Goal: Communication & Community: Answer question/provide support

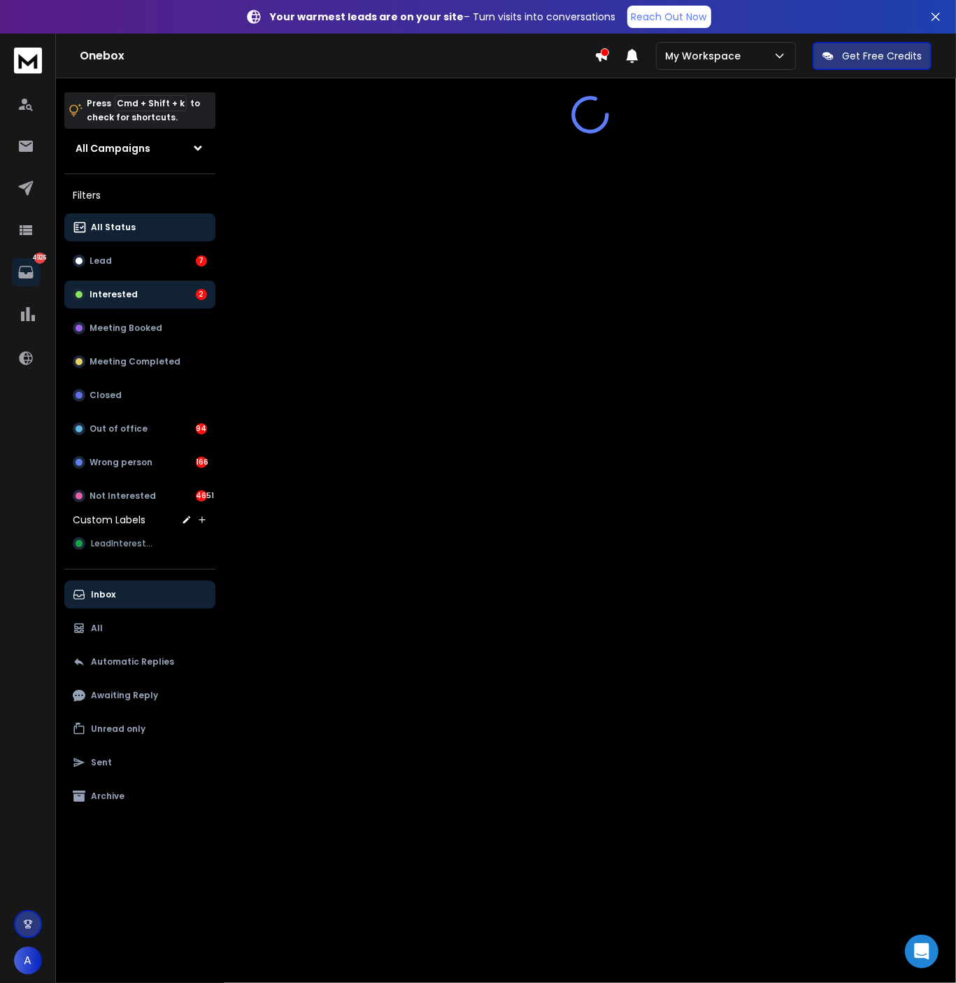
click at [143, 291] on button "Interested 2" at bounding box center [139, 295] width 151 height 28
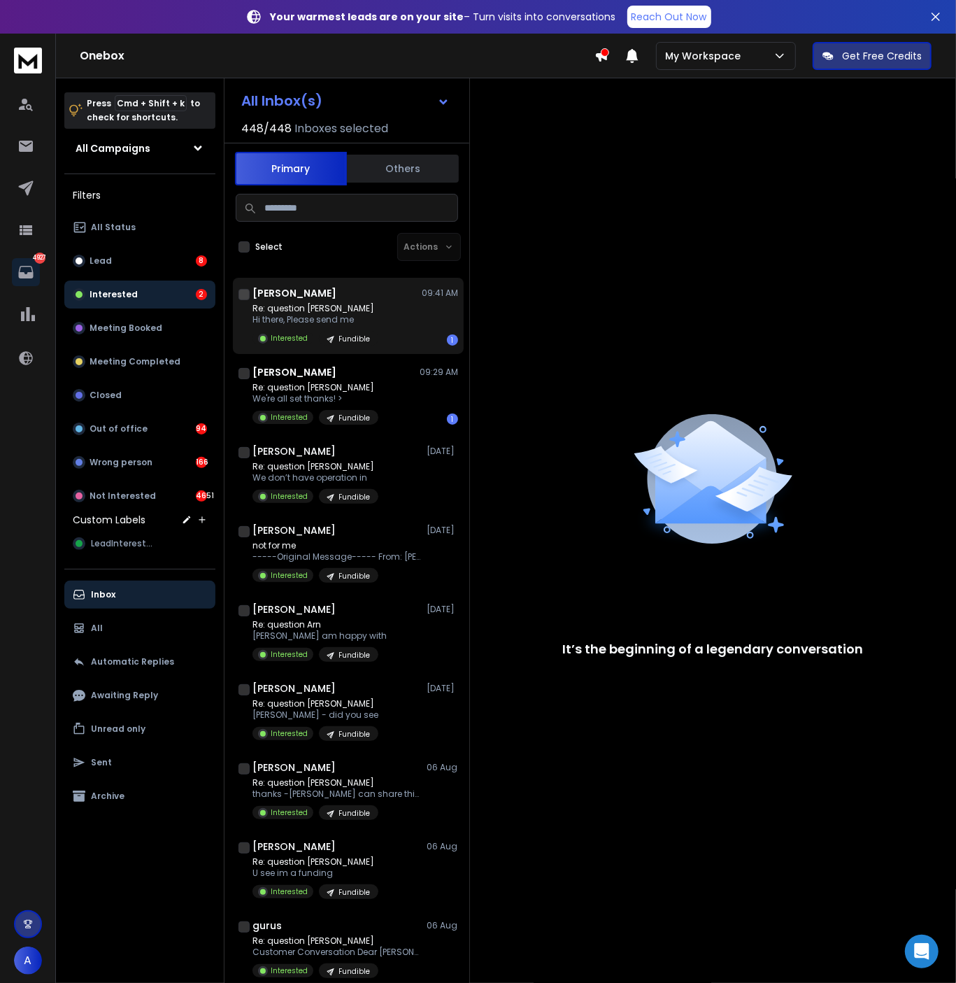
click at [365, 310] on p "Re: question [PERSON_NAME]" at bounding box center [316, 308] width 126 height 11
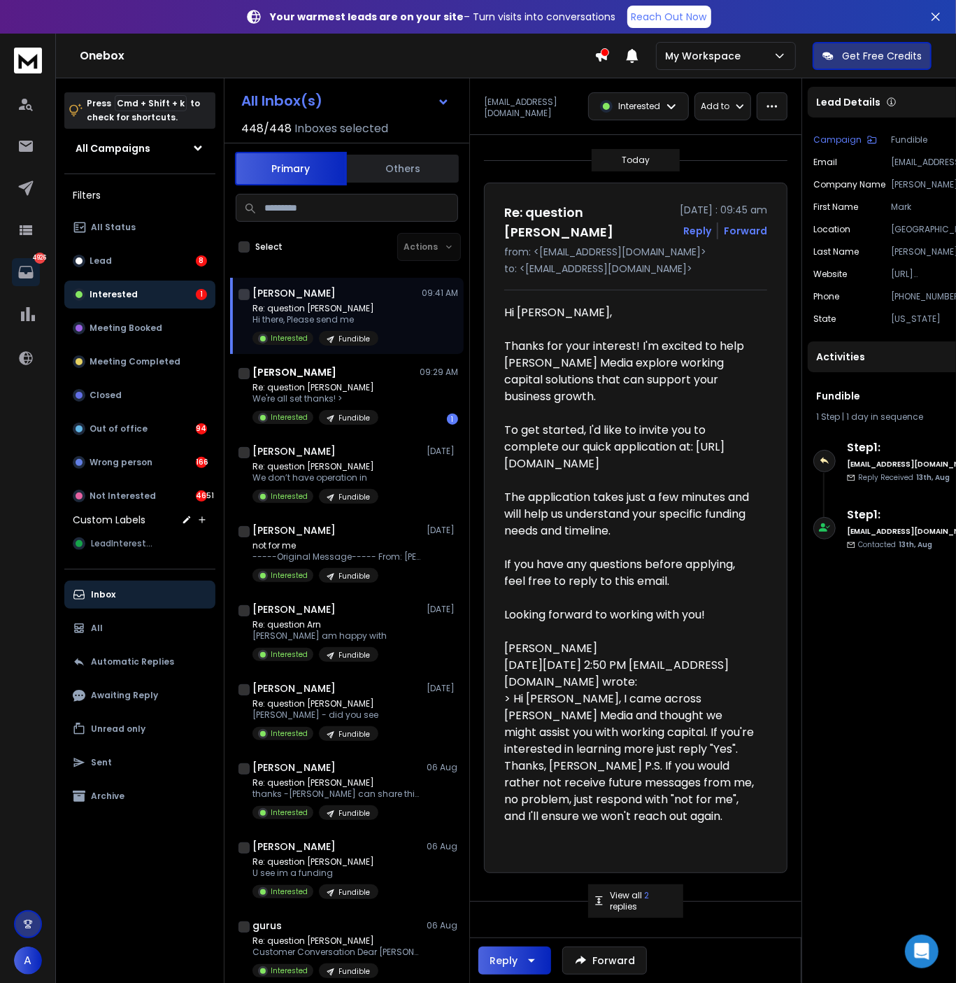
click at [688, 99] on div "Interested" at bounding box center [638, 106] width 99 height 27
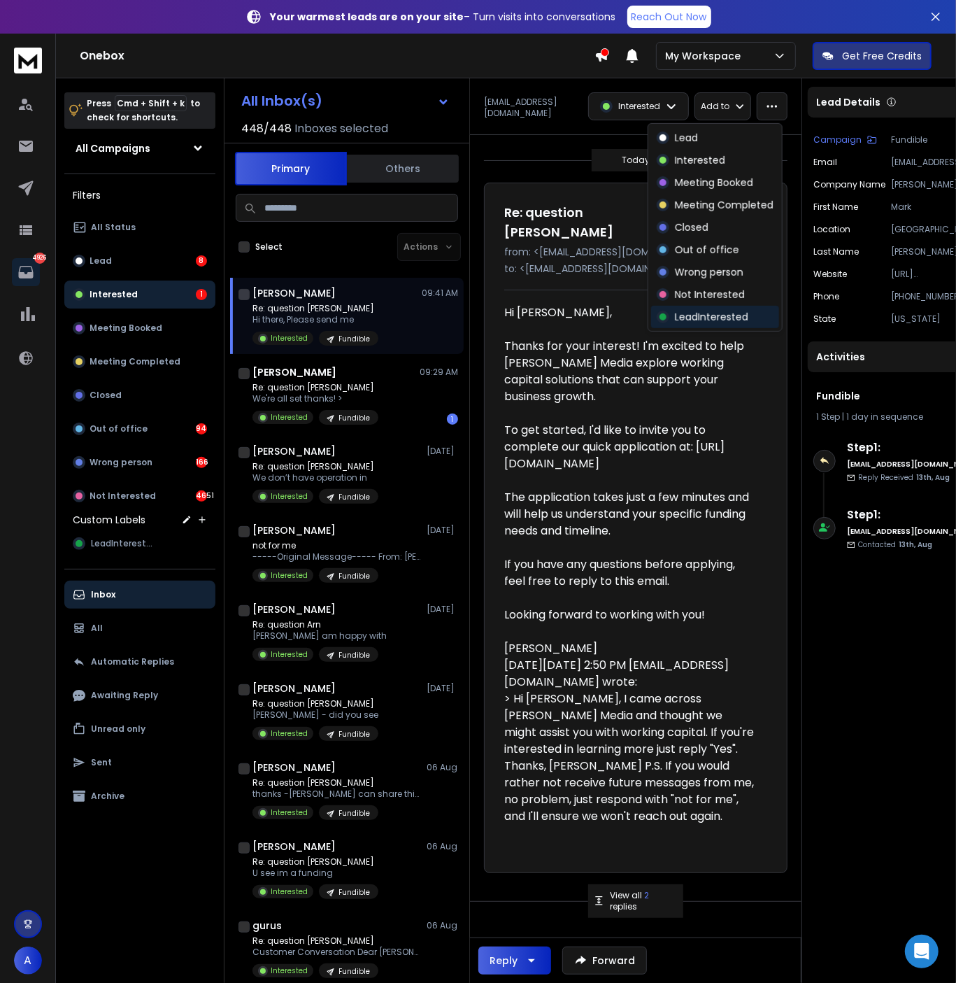
click at [719, 313] on p "LeadInterested" at bounding box center [711, 317] width 73 height 14
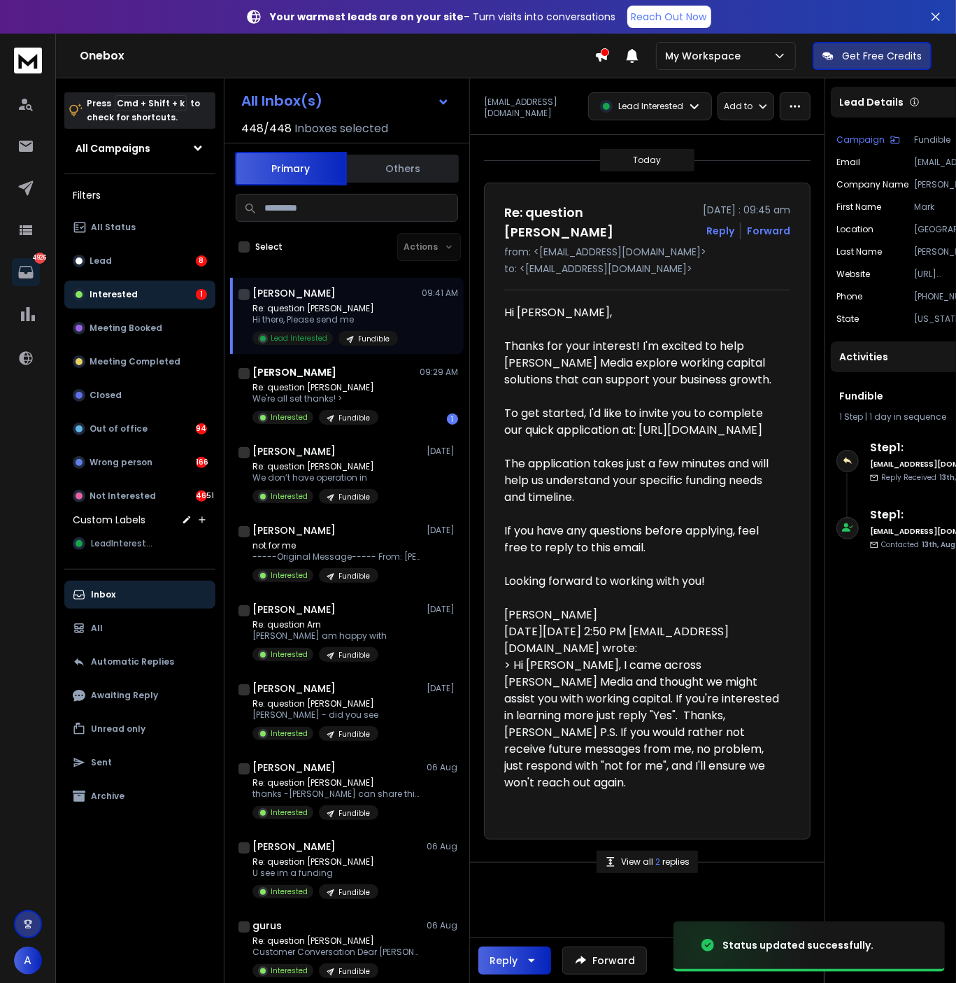
click at [663, 856] on span "2" at bounding box center [659, 862] width 7 height 12
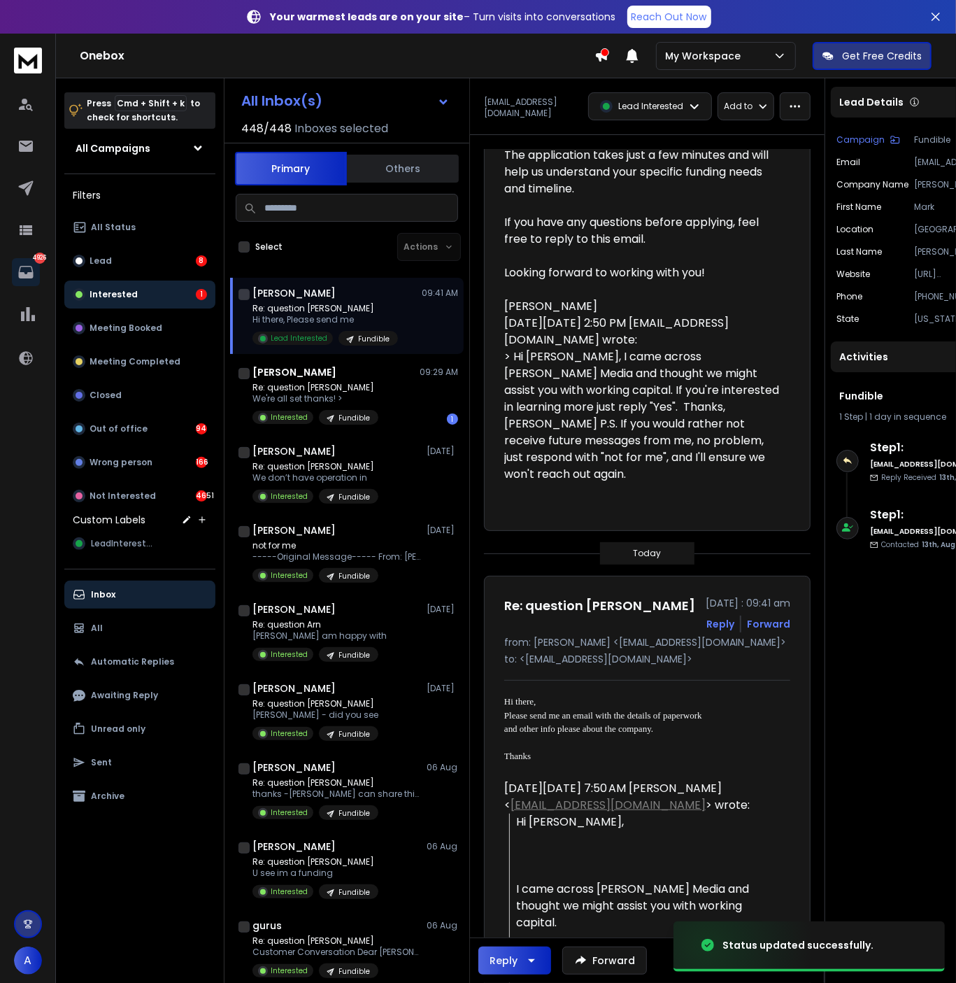
scroll to position [320, 0]
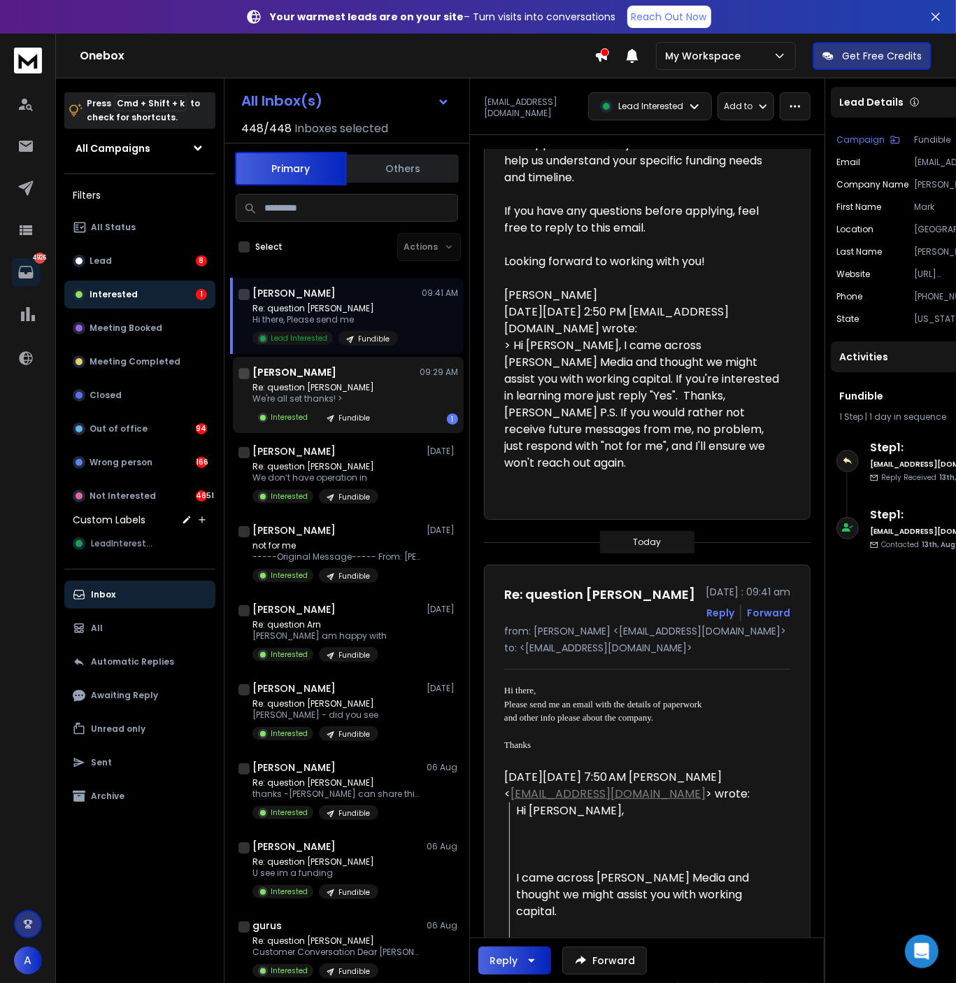
click at [307, 387] on p "Re: question [PERSON_NAME]" at bounding box center [316, 387] width 126 height 11
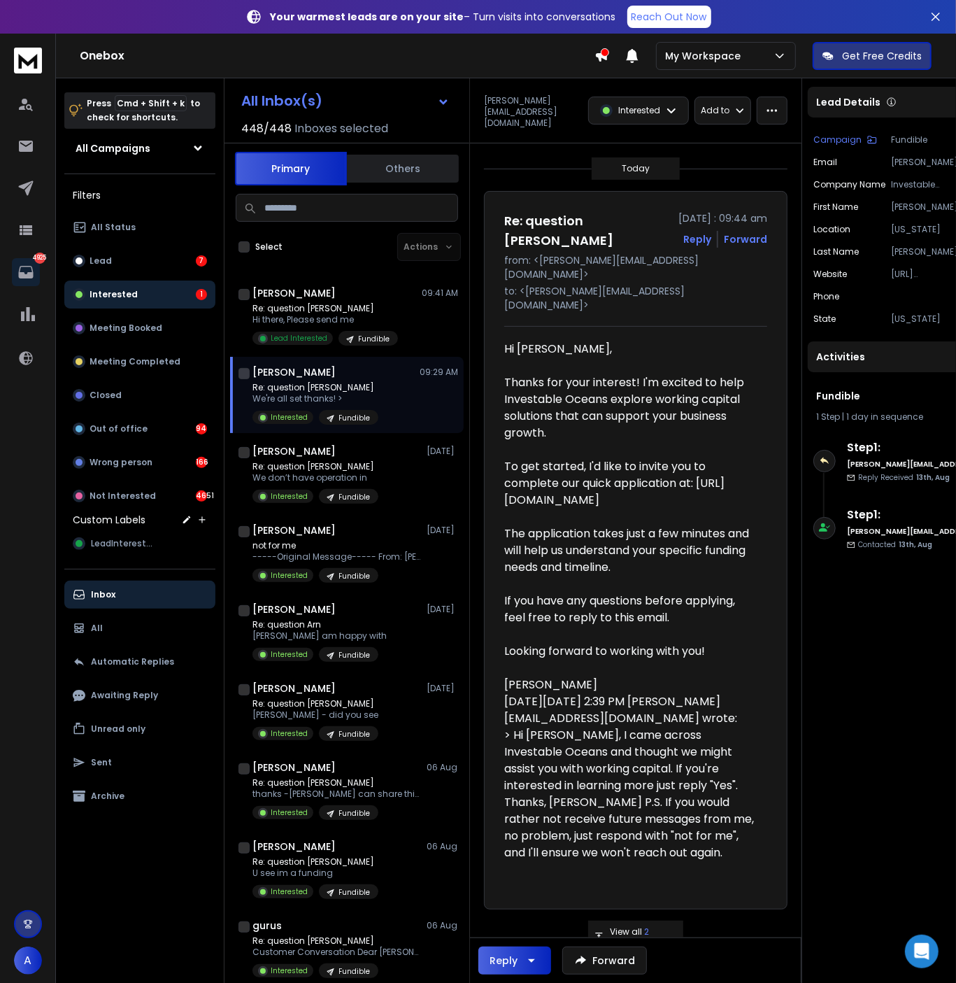
click at [632, 926] on p "View all 2 replies" at bounding box center [644, 937] width 68 height 22
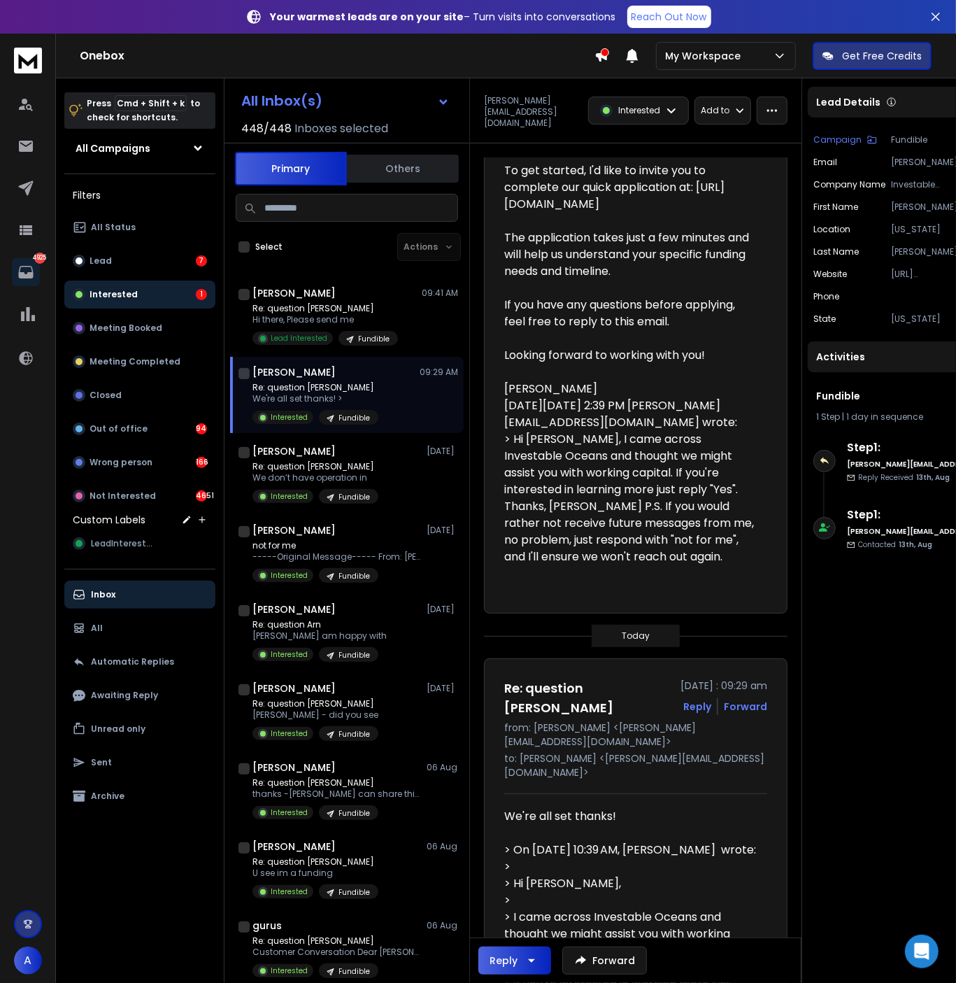
scroll to position [384, 0]
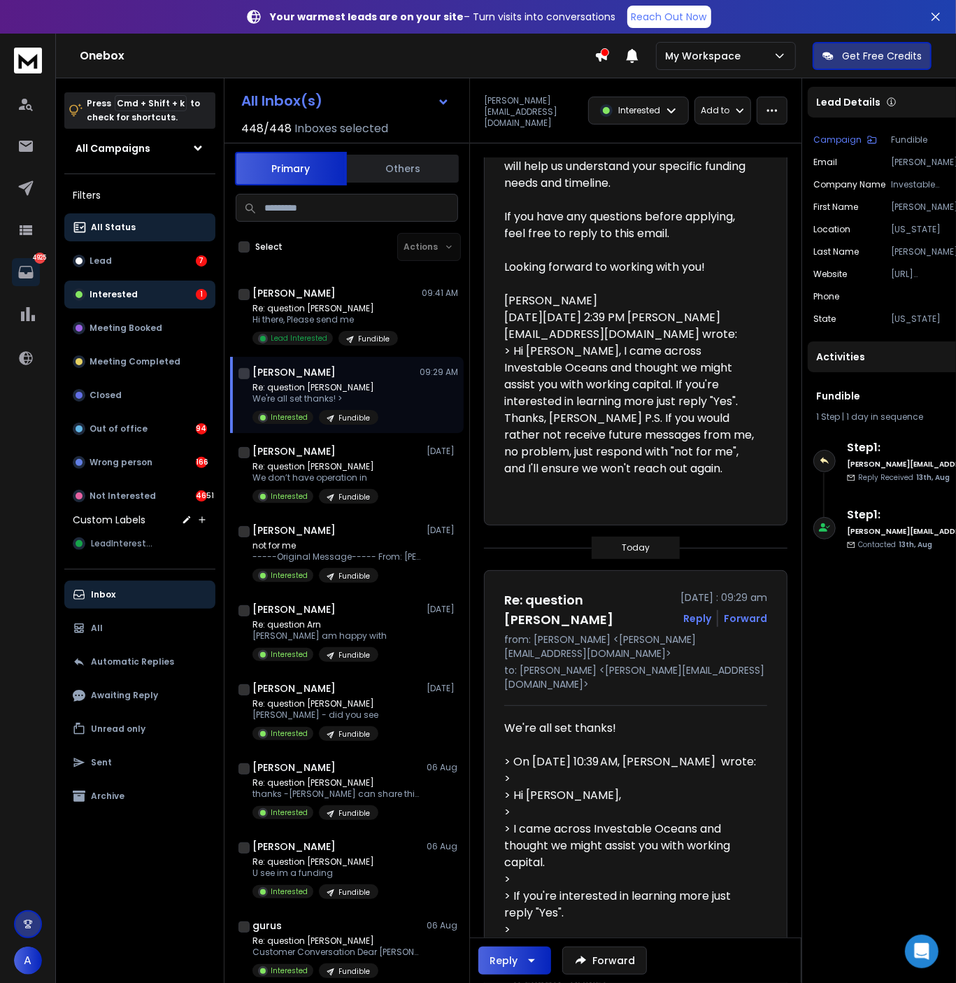
click at [104, 226] on p "All Status" at bounding box center [113, 227] width 45 height 11
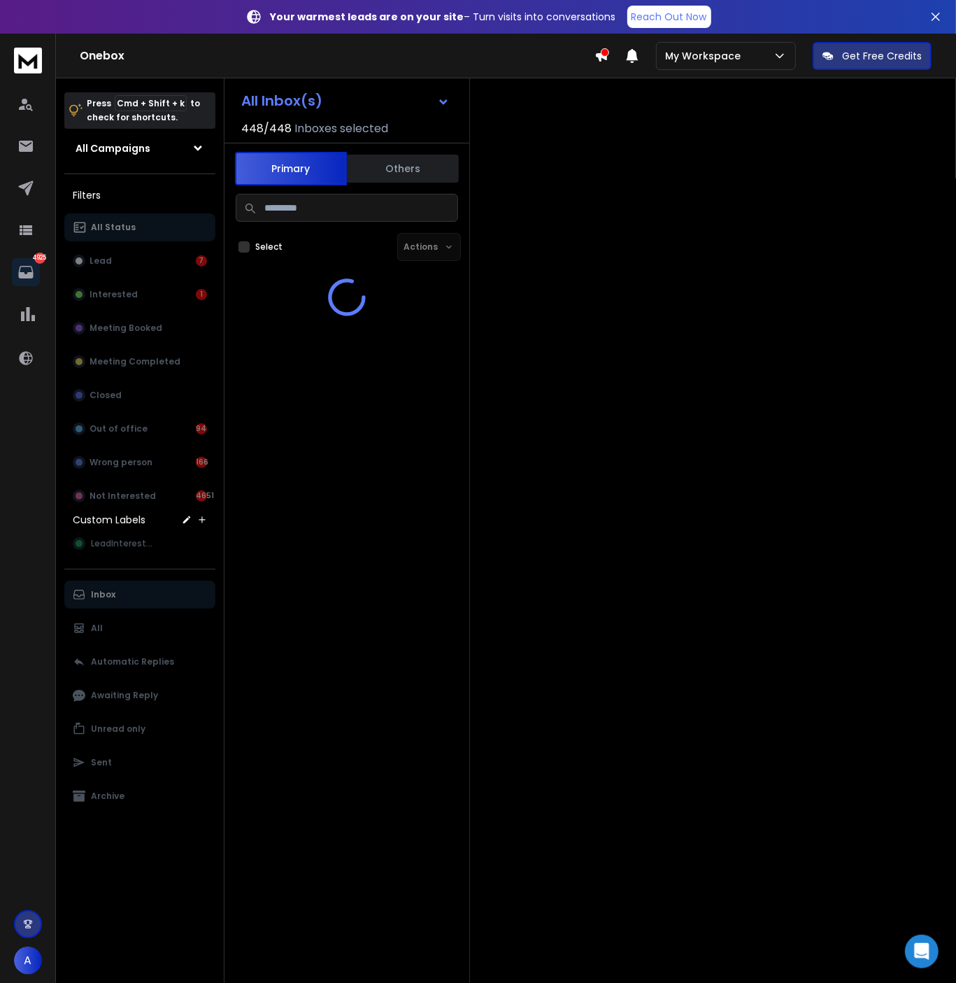
scroll to position [0, 0]
